Goal: Task Accomplishment & Management: Manage account settings

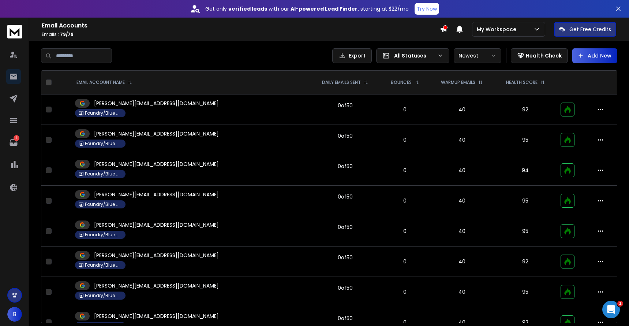
scroll to position [1825, 0]
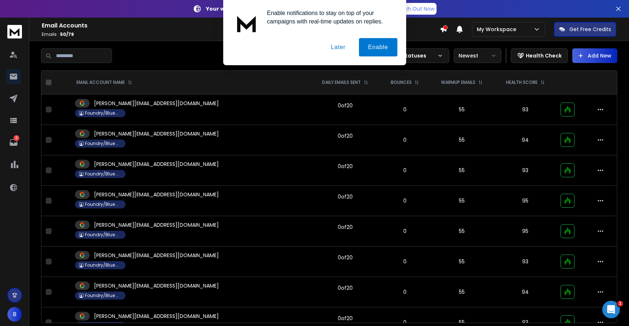
click at [336, 49] on button "Later" at bounding box center [338, 47] width 33 height 18
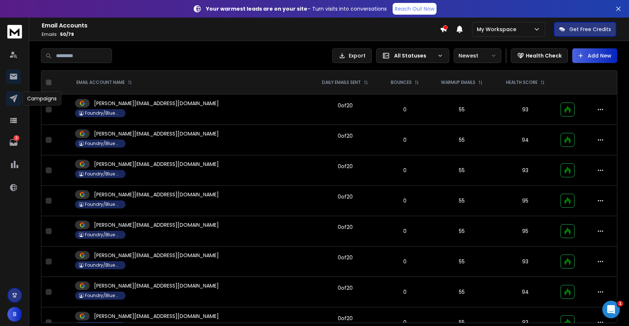
click at [16, 97] on icon at bounding box center [14, 98] width 8 height 8
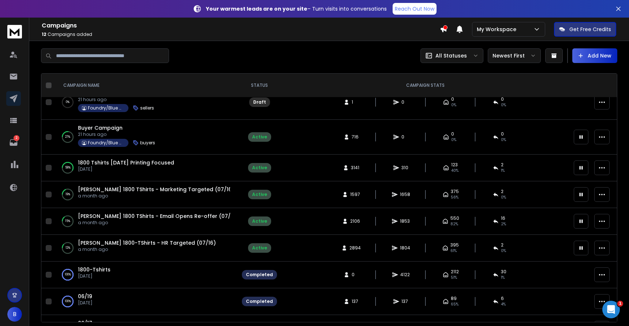
scroll to position [13, 0]
click at [158, 162] on span "1800 Tshirts 8-14-25 Printing Focused" at bounding box center [126, 161] width 96 height 7
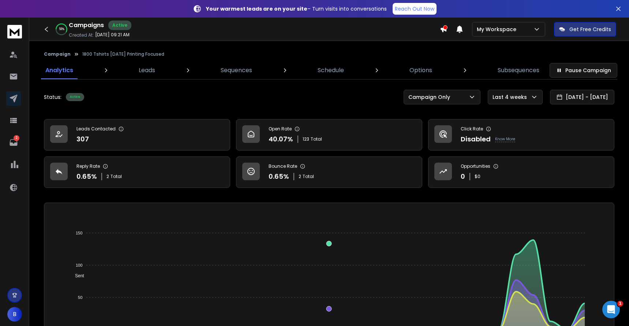
click at [116, 174] on span "Total" at bounding box center [116, 176] width 11 height 6
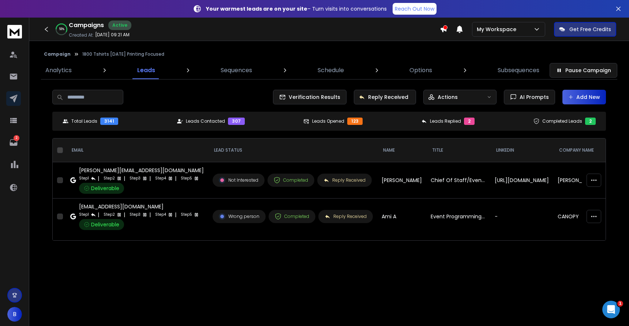
click at [138, 169] on div "karole@oscarmike.org" at bounding box center [141, 169] width 125 height 7
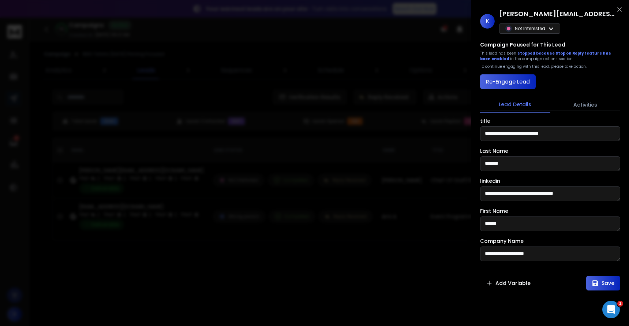
click at [615, 11] on div "K karole@oscarmike.org Not Interested" at bounding box center [550, 21] width 140 height 25
click at [622, 10] on icon "button" at bounding box center [619, 9] width 7 height 7
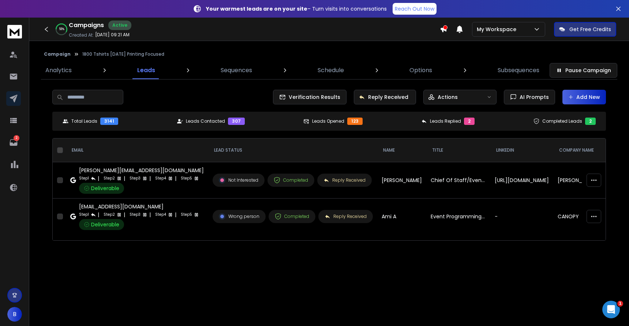
click at [322, 235] on td "Wrong person Completed Reply Received" at bounding box center [292, 216] width 169 height 36
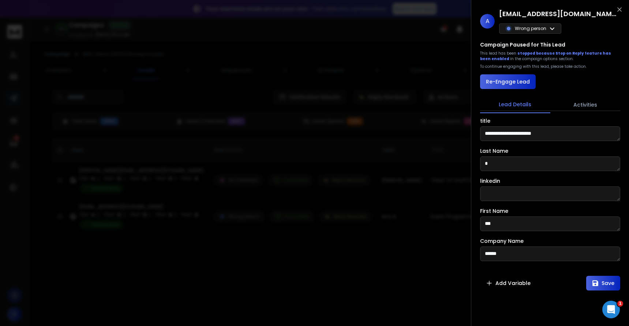
click at [618, 1] on div "**********" at bounding box center [550, 163] width 158 height 326
click at [618, 10] on icon "button" at bounding box center [620, 10] width 4 height 4
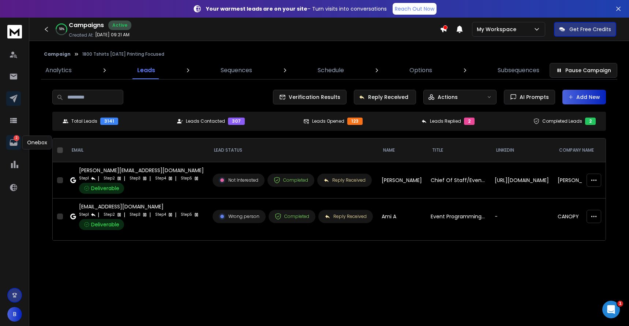
click at [14, 145] on icon at bounding box center [14, 142] width 8 height 7
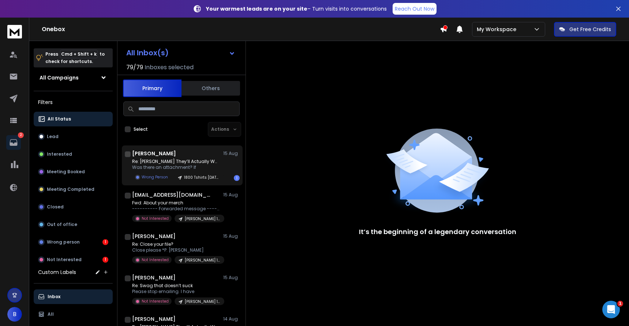
click at [183, 157] on div "Jon Denham 15 Aug Re: Ami They’ll Actually Want Was there an attachment? If Wro…" at bounding box center [186, 165] width 108 height 31
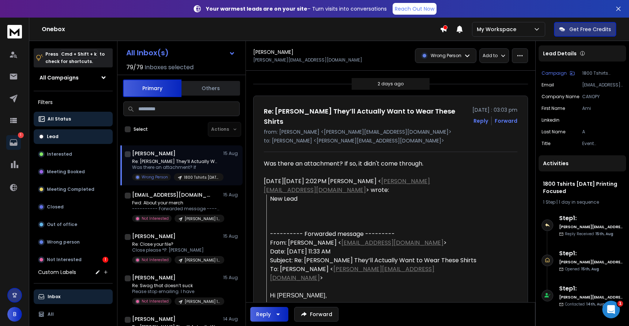
click at [56, 135] on p "Lead" at bounding box center [53, 137] width 12 height 6
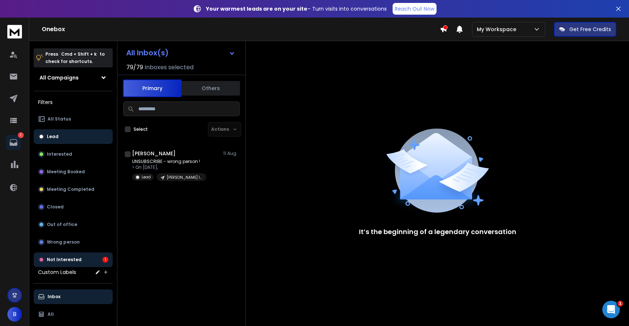
click at [65, 255] on button "Not Interested 1" at bounding box center [73, 259] width 79 height 15
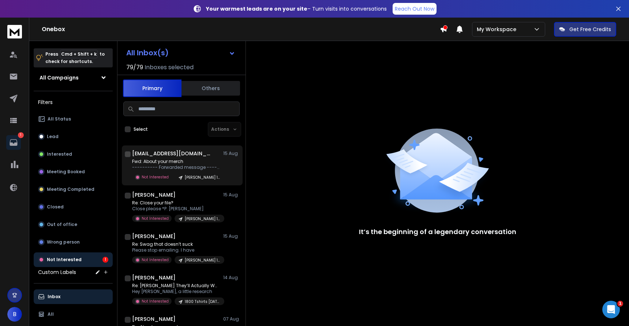
click at [184, 154] on h1 "sales@1800tshirts.com" at bounding box center [172, 153] width 81 height 7
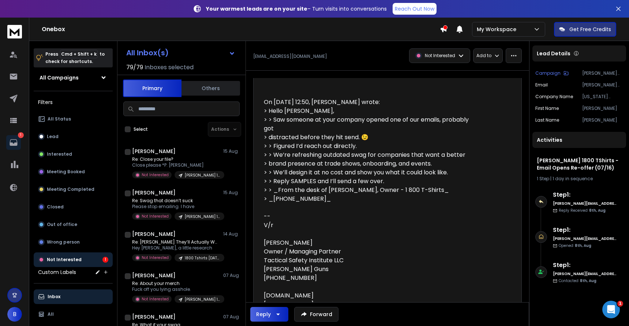
scroll to position [197, 0]
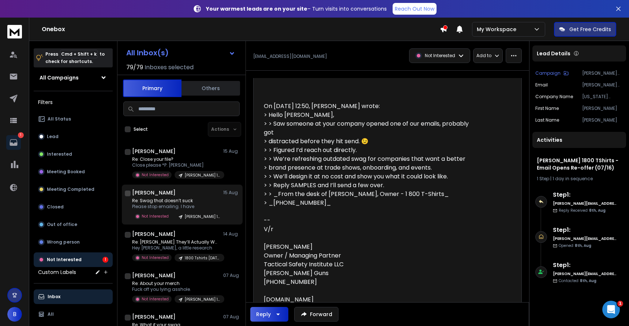
click at [185, 194] on div "Brooks Downing 15 Aug" at bounding box center [186, 192] width 108 height 7
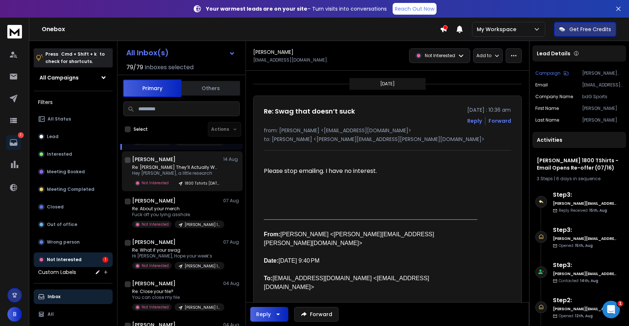
scroll to position [0, 0]
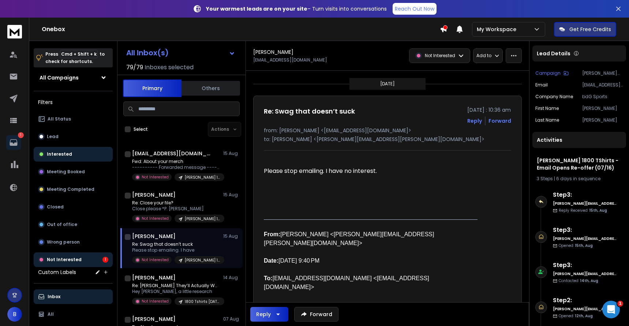
click at [54, 153] on p "Interested" at bounding box center [59, 154] width 25 height 6
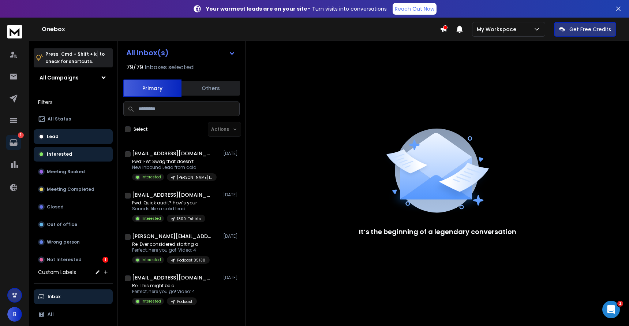
click at [68, 137] on button "Lead" at bounding box center [73, 136] width 79 height 15
